Goal: Information Seeking & Learning: Learn about a topic

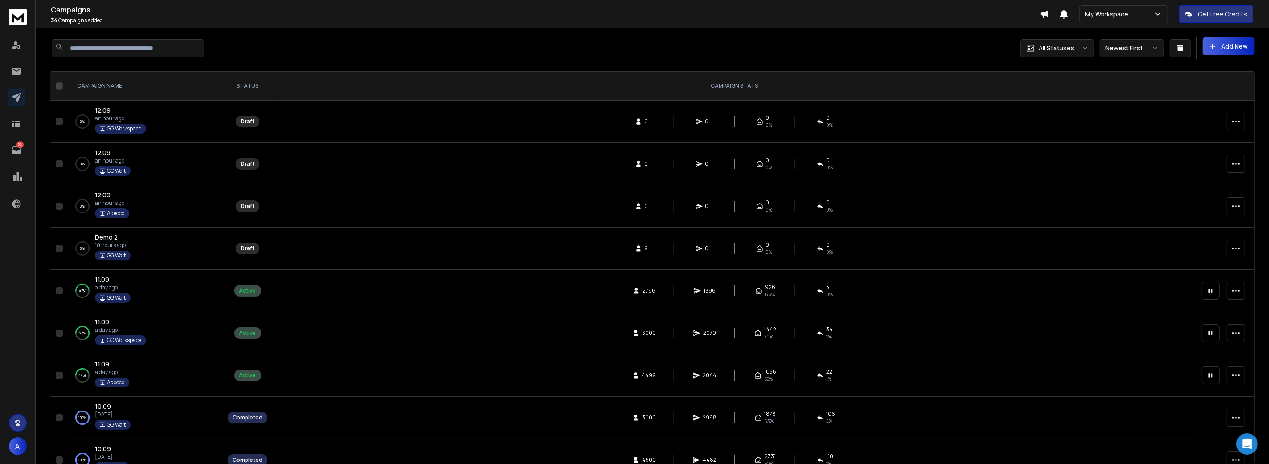
scroll to position [111, 0]
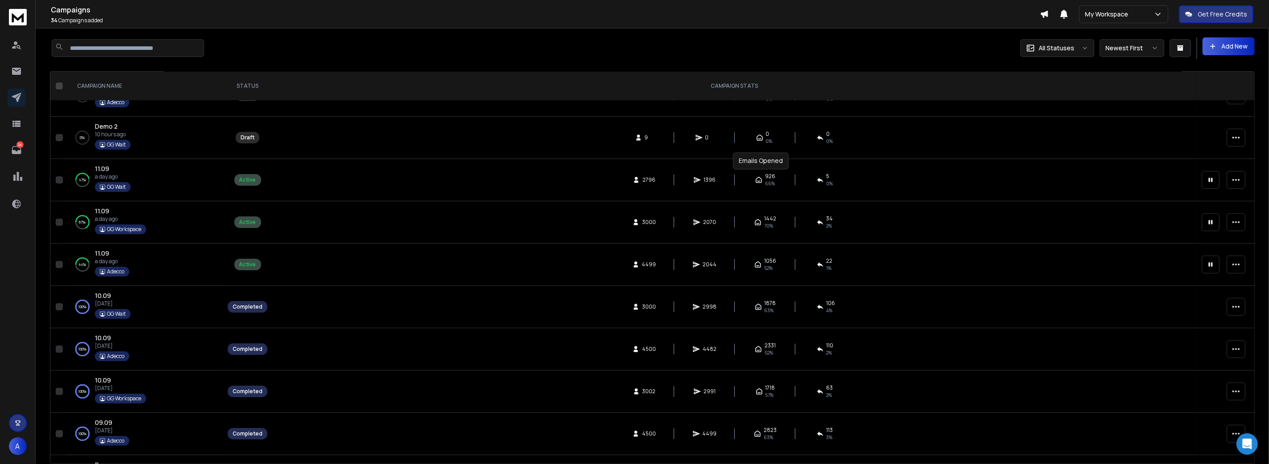
click at [721, 179] on div "2796 1396 926 66 % 5 0 %" at bounding box center [734, 180] width 223 height 14
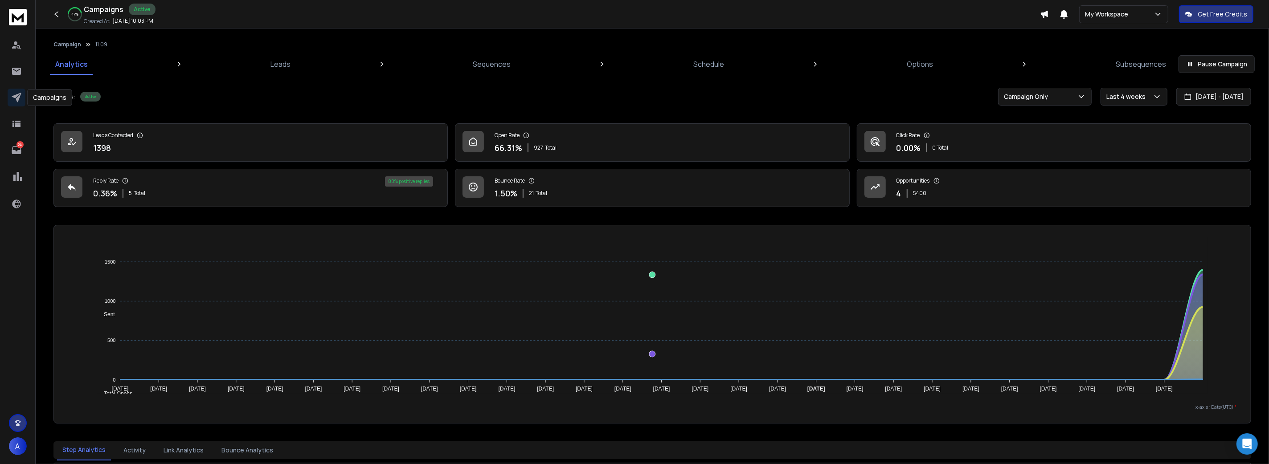
click at [17, 96] on icon at bounding box center [16, 97] width 9 height 9
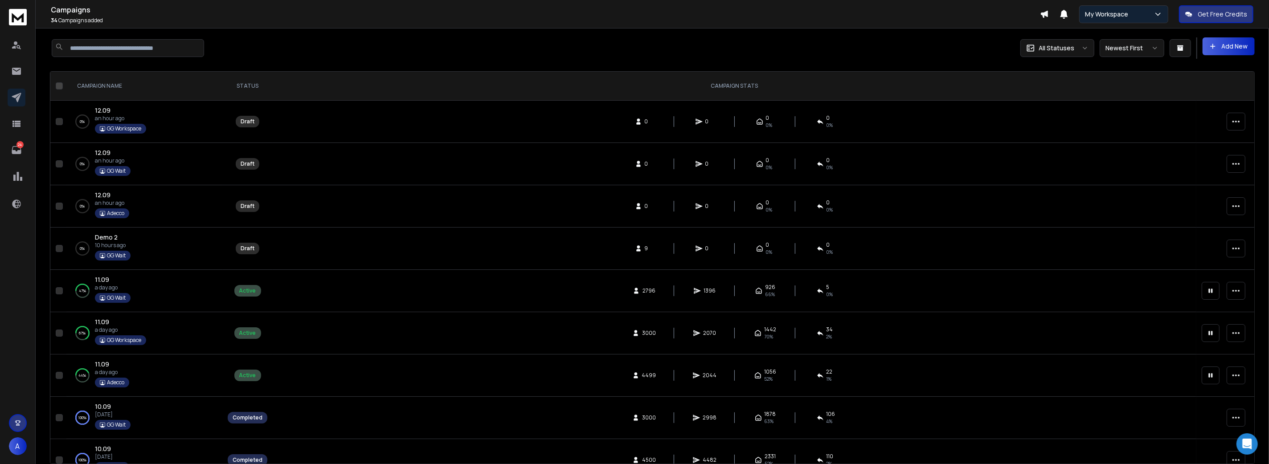
click at [1160, 17] on icon "button" at bounding box center [1158, 14] width 9 height 9
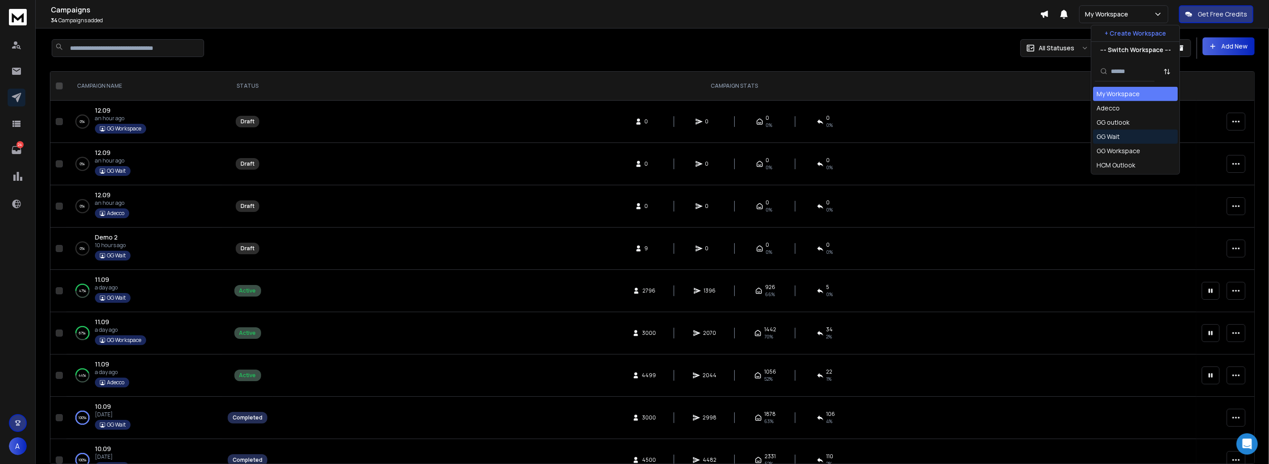
click at [391, 21] on p "34 Campaigns added" at bounding box center [545, 20] width 989 height 7
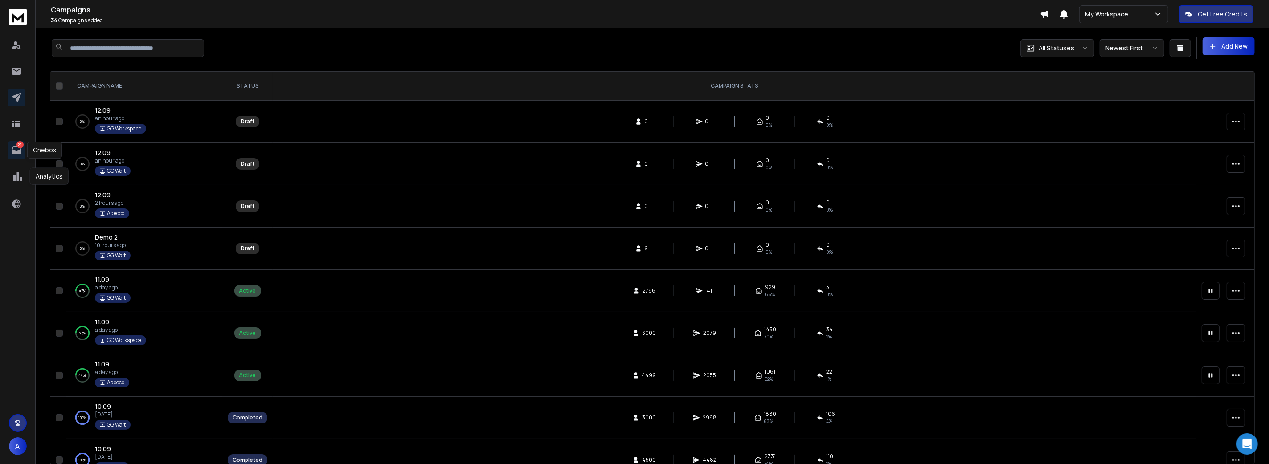
click at [11, 149] on icon at bounding box center [16, 150] width 11 height 11
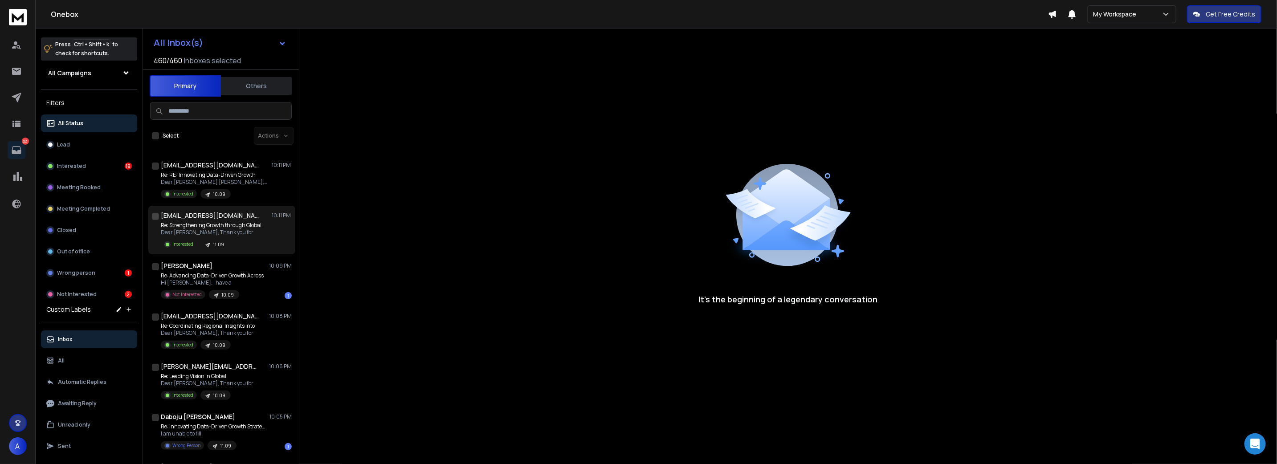
click at [222, 229] on p "Dear Aline Mello, Thank you for" at bounding box center [211, 232] width 101 height 7
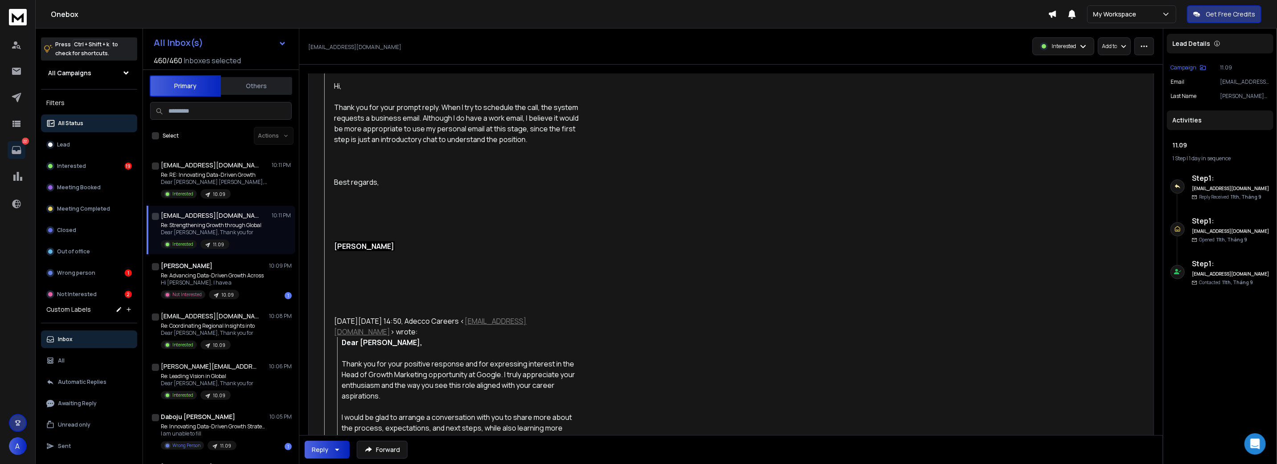
scroll to position [278, 0]
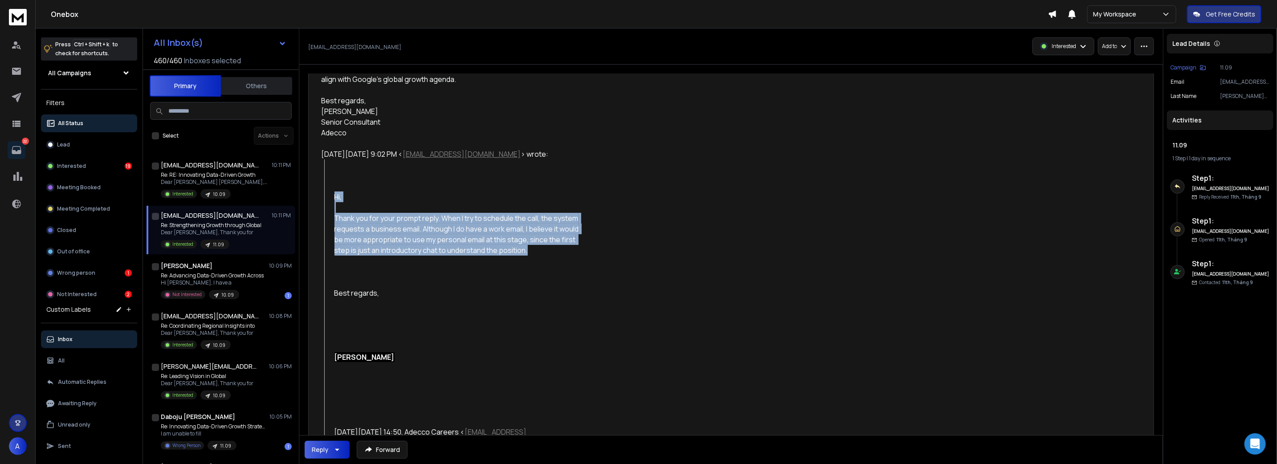
drag, startPoint x: 339, startPoint y: 200, endPoint x: 541, endPoint y: 251, distance: 208.4
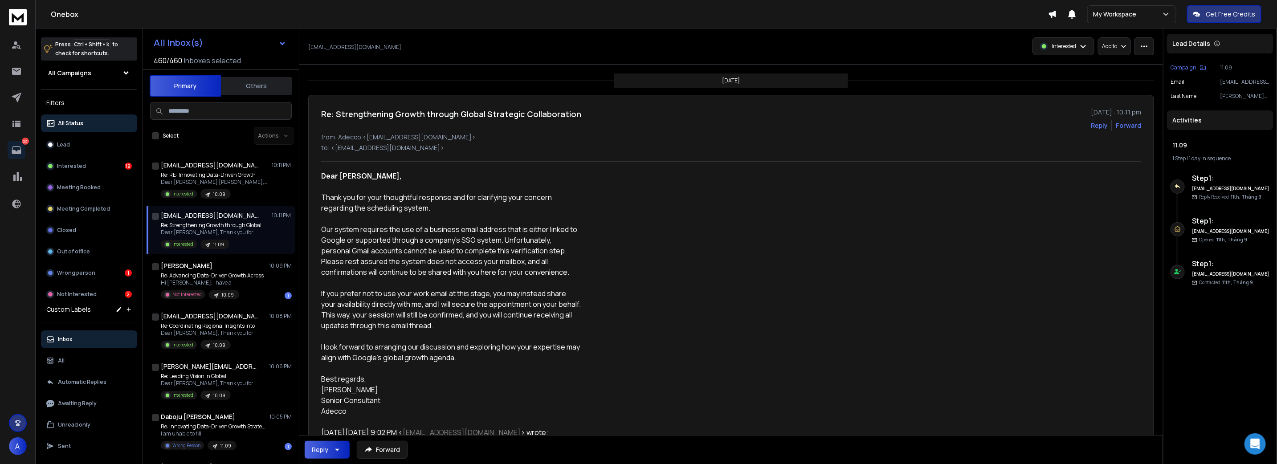
scroll to position [55, 0]
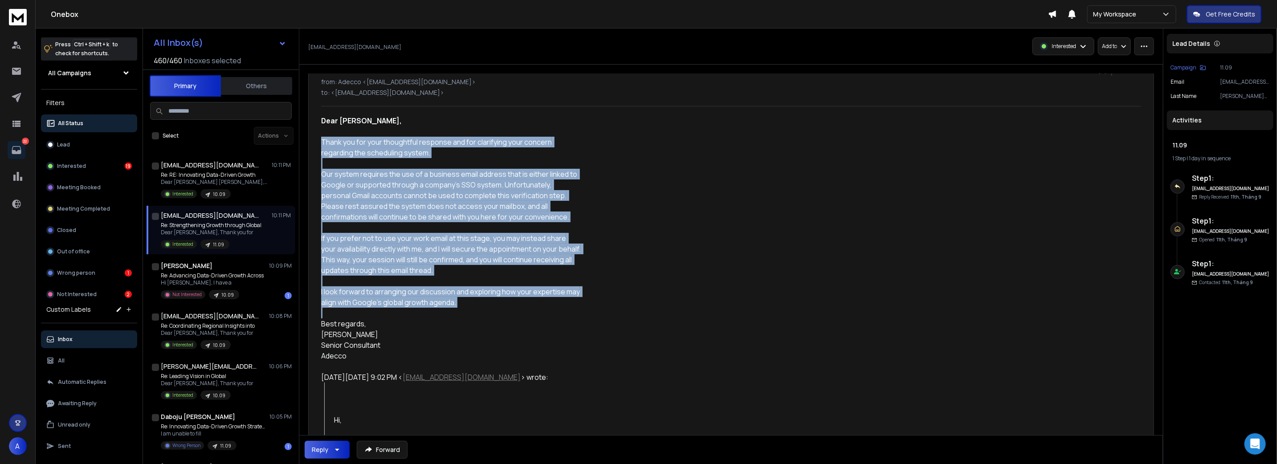
drag, startPoint x: 323, startPoint y: 139, endPoint x: 463, endPoint y: 315, distance: 224.5
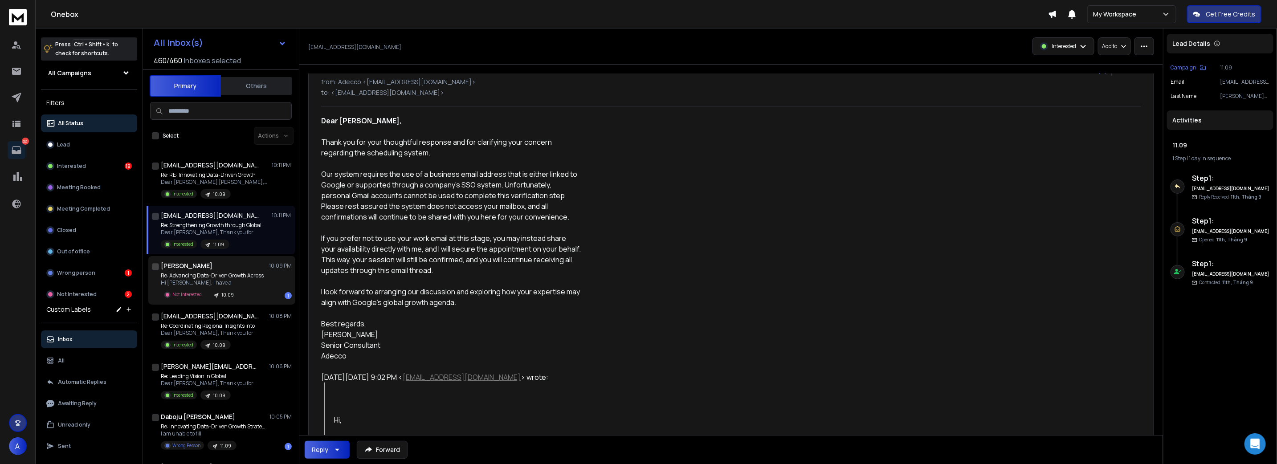
click at [212, 279] on p "Re: Advancing Data-Driven Growth Across" at bounding box center [212, 275] width 103 height 7
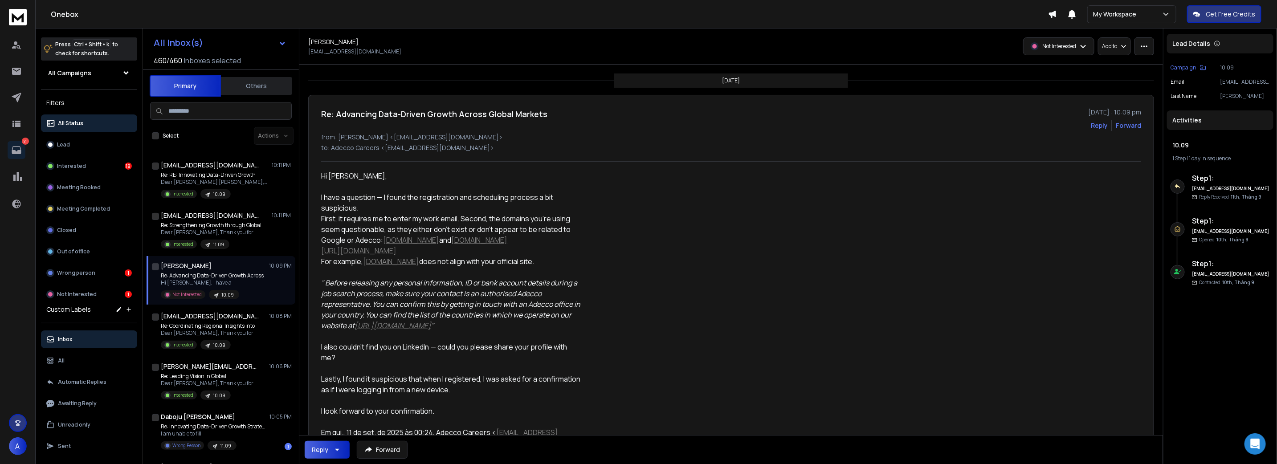
drag, startPoint x: 319, startPoint y: 172, endPoint x: 552, endPoint y: 264, distance: 250.5
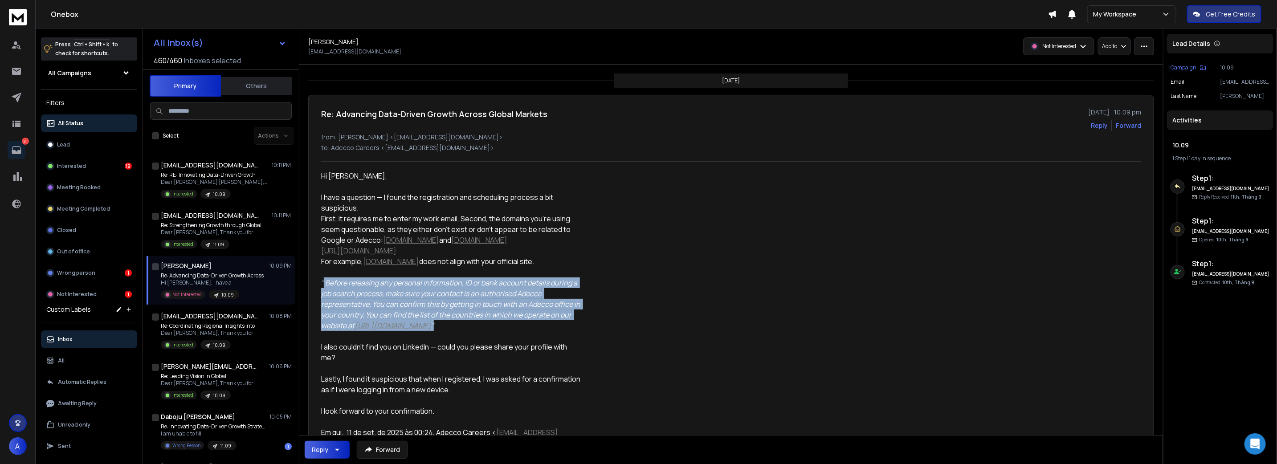
drag, startPoint x: 323, startPoint y: 287, endPoint x: 457, endPoint y: 329, distance: 140.1
click at [457, 329] on div "Hi Ethan, I have a question — I found the registration and scheduling process a…" at bounding box center [451, 294] width 260 height 246
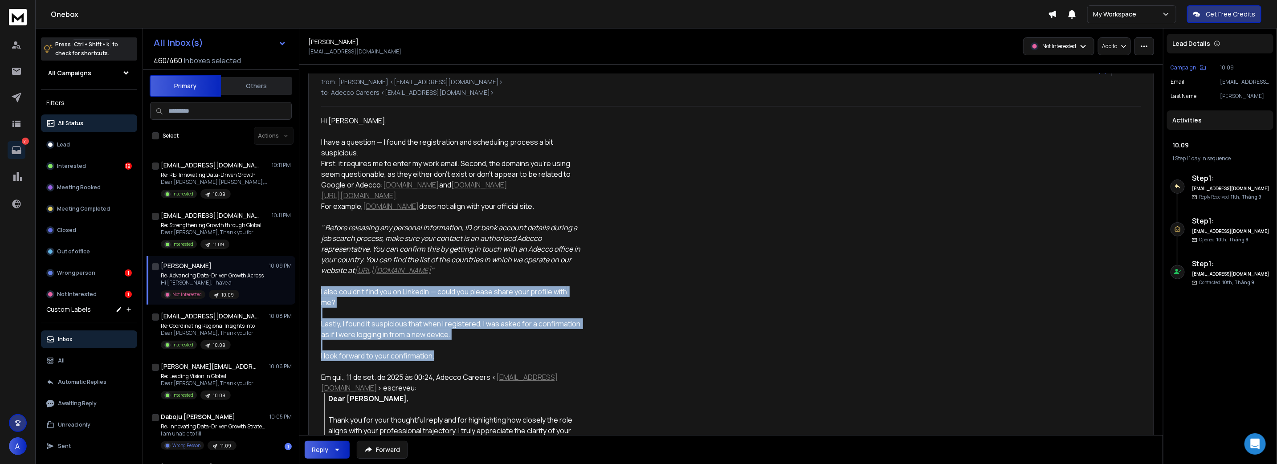
drag, startPoint x: 319, startPoint y: 289, endPoint x: 457, endPoint y: 356, distance: 153.6
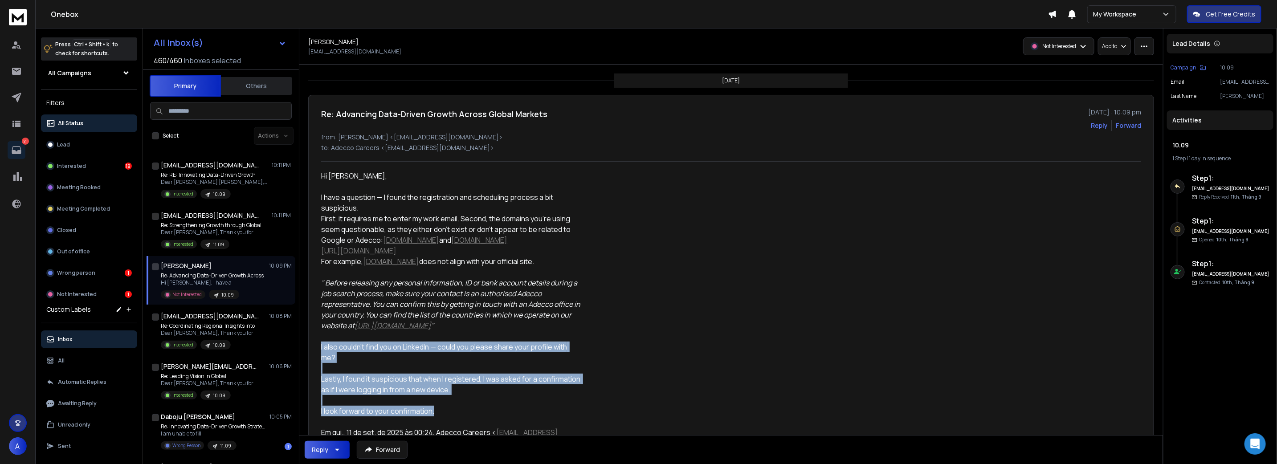
scroll to position [278, 0]
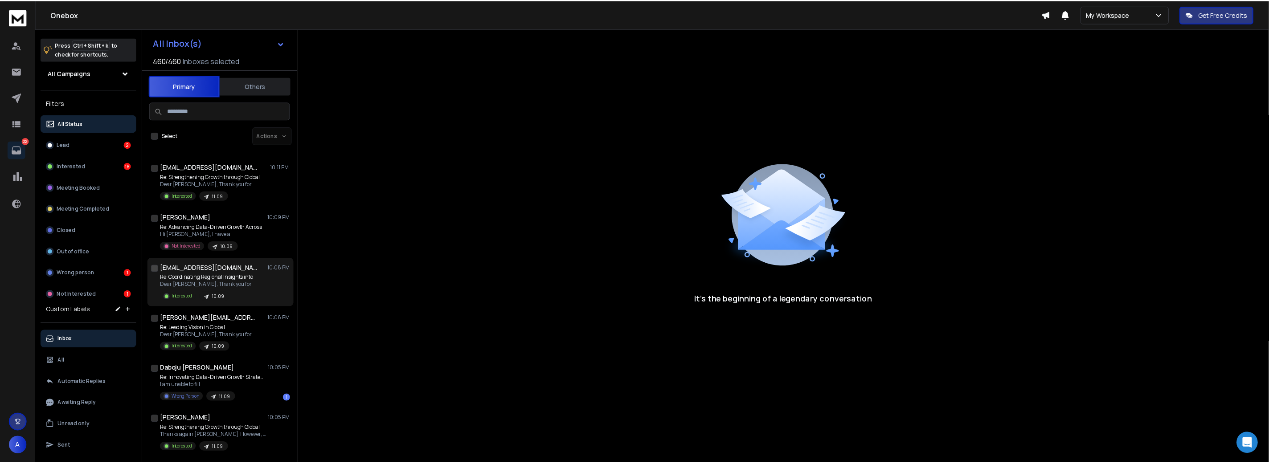
scroll to position [668, 0]
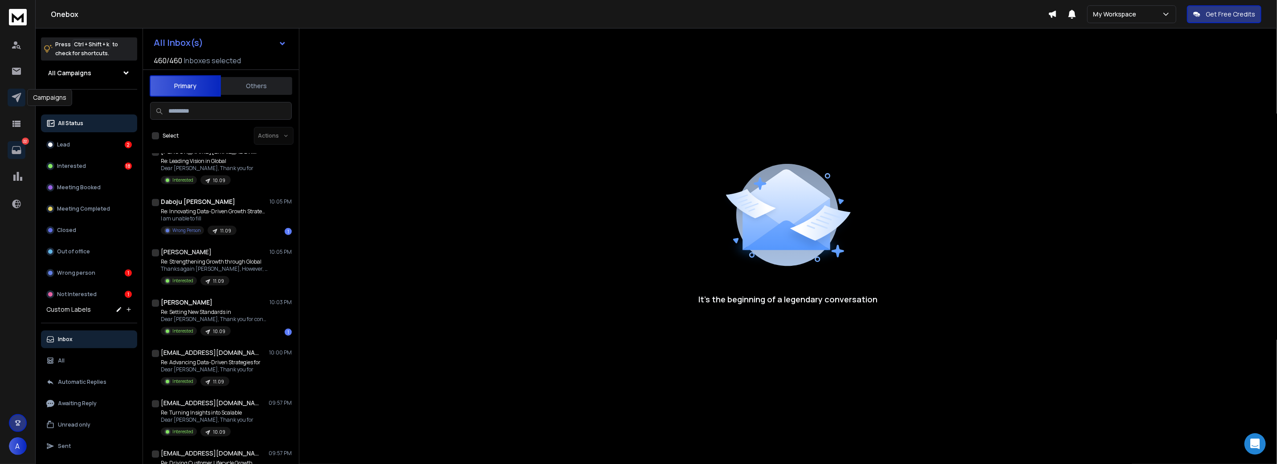
click at [13, 98] on icon at bounding box center [16, 97] width 11 height 11
